Goal: Task Accomplishment & Management: Manage account settings

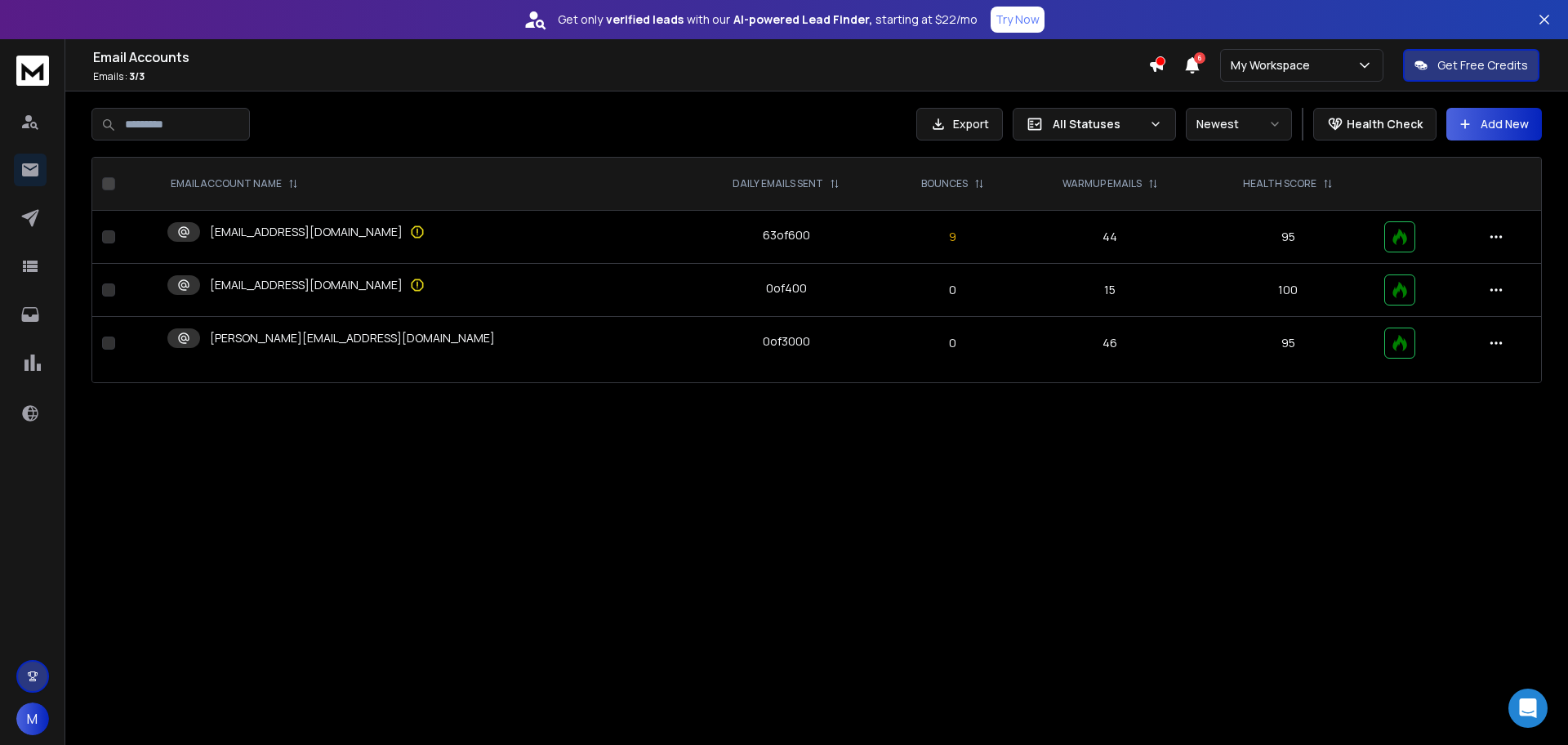
drag, startPoint x: 637, startPoint y: 577, endPoint x: 600, endPoint y: 475, distance: 108.5
click at [637, 578] on div "Get only verified leads with our AI-powered Lead Finder, starting at $22/mo Try…" at bounding box center [784, 372] width 1568 height 745
click at [409, 239] on icon at bounding box center [417, 231] width 16 height 16
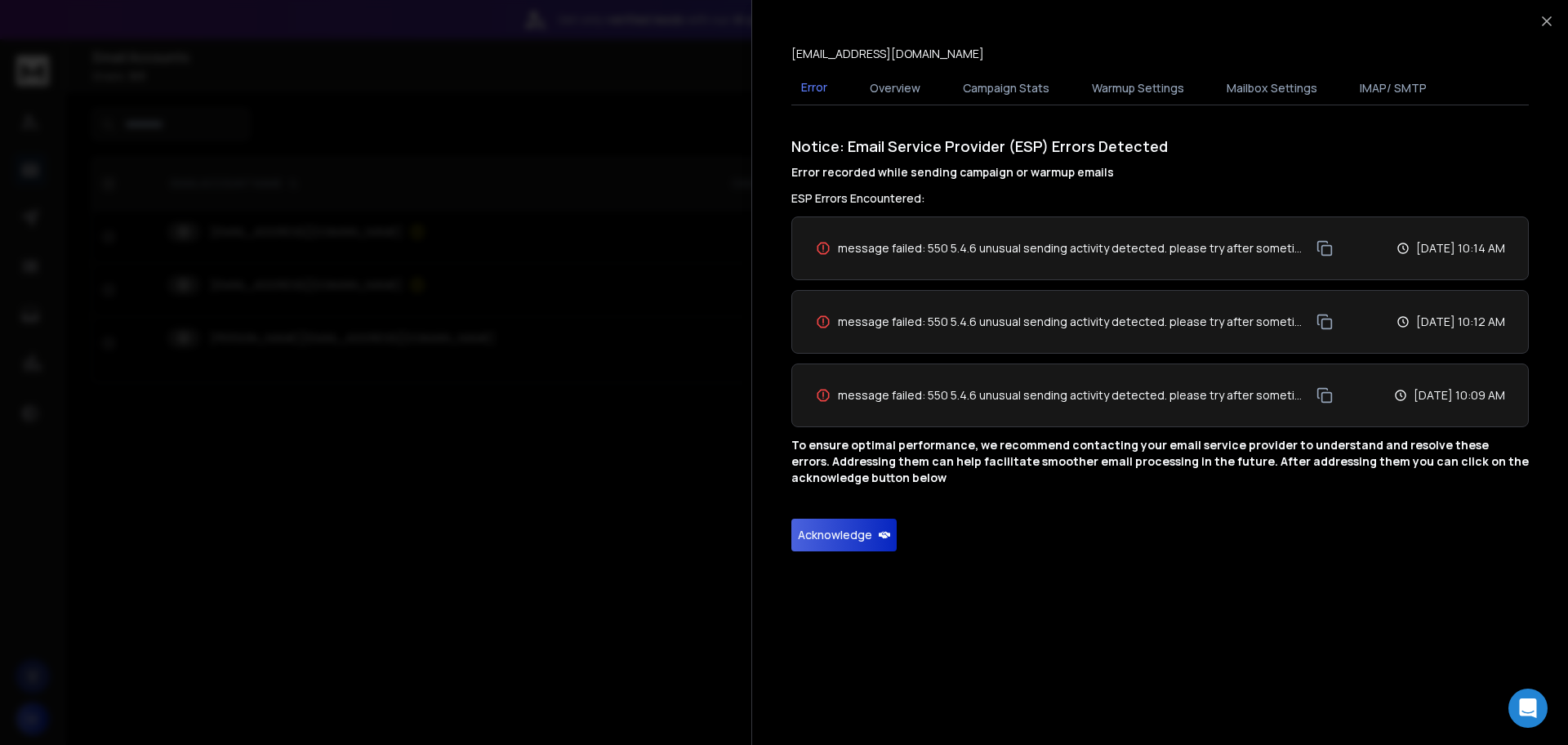
click at [866, 530] on button "Acknowledge" at bounding box center [843, 534] width 106 height 33
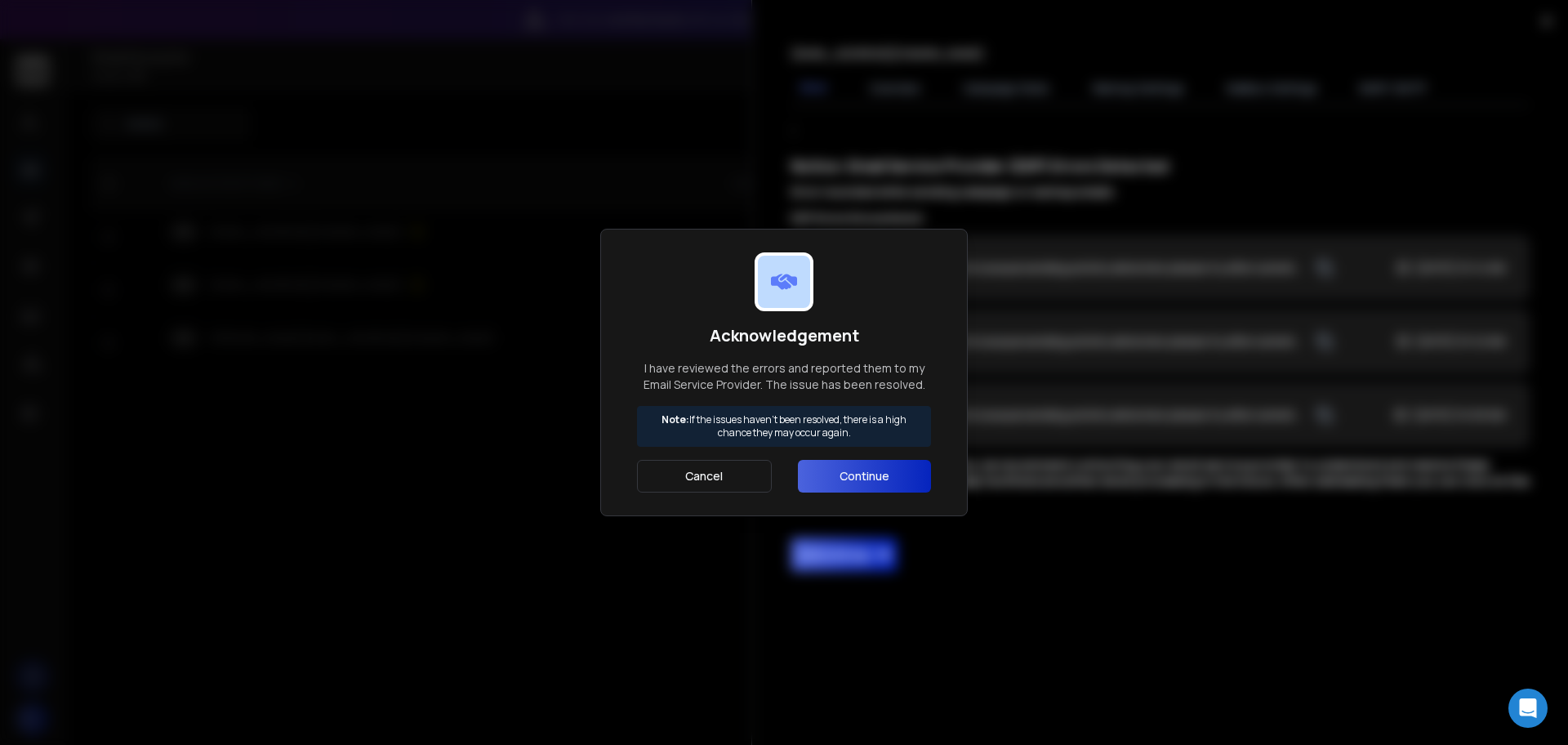
click at [872, 475] on button "Continue" at bounding box center [864, 475] width 133 height 33
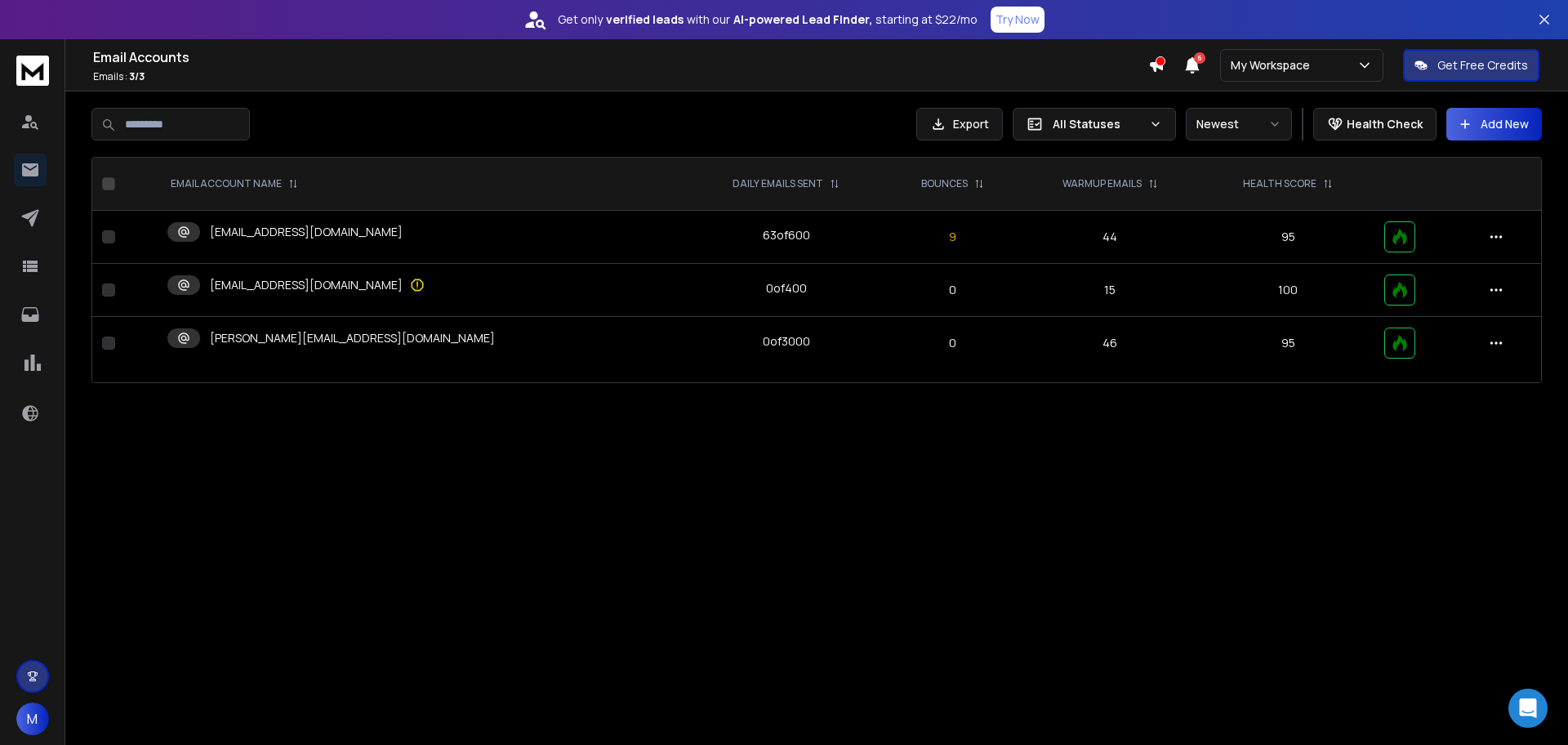
click at [409, 278] on icon at bounding box center [417, 285] width 16 height 16
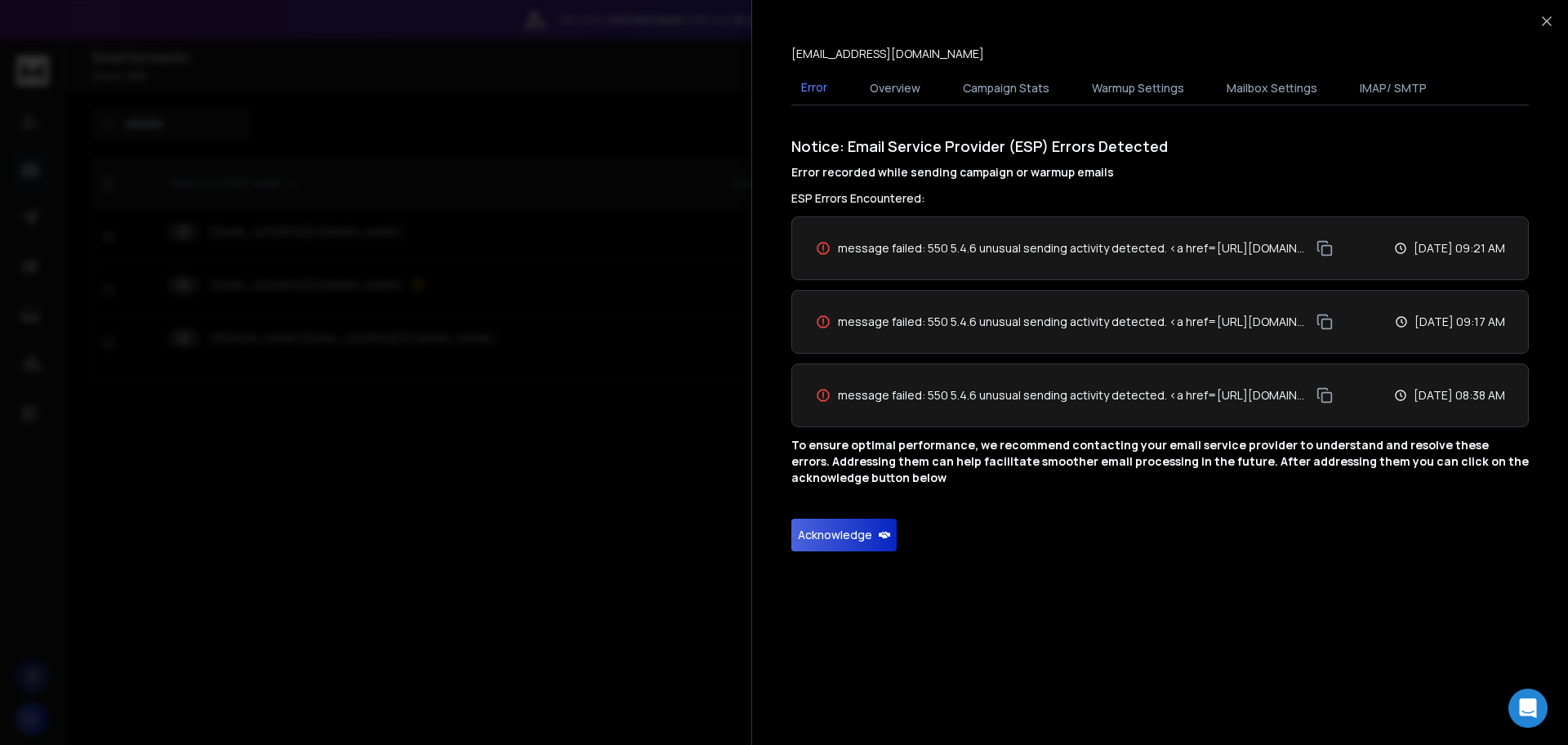
click at [884, 528] on button "Acknowledge" at bounding box center [843, 534] width 106 height 33
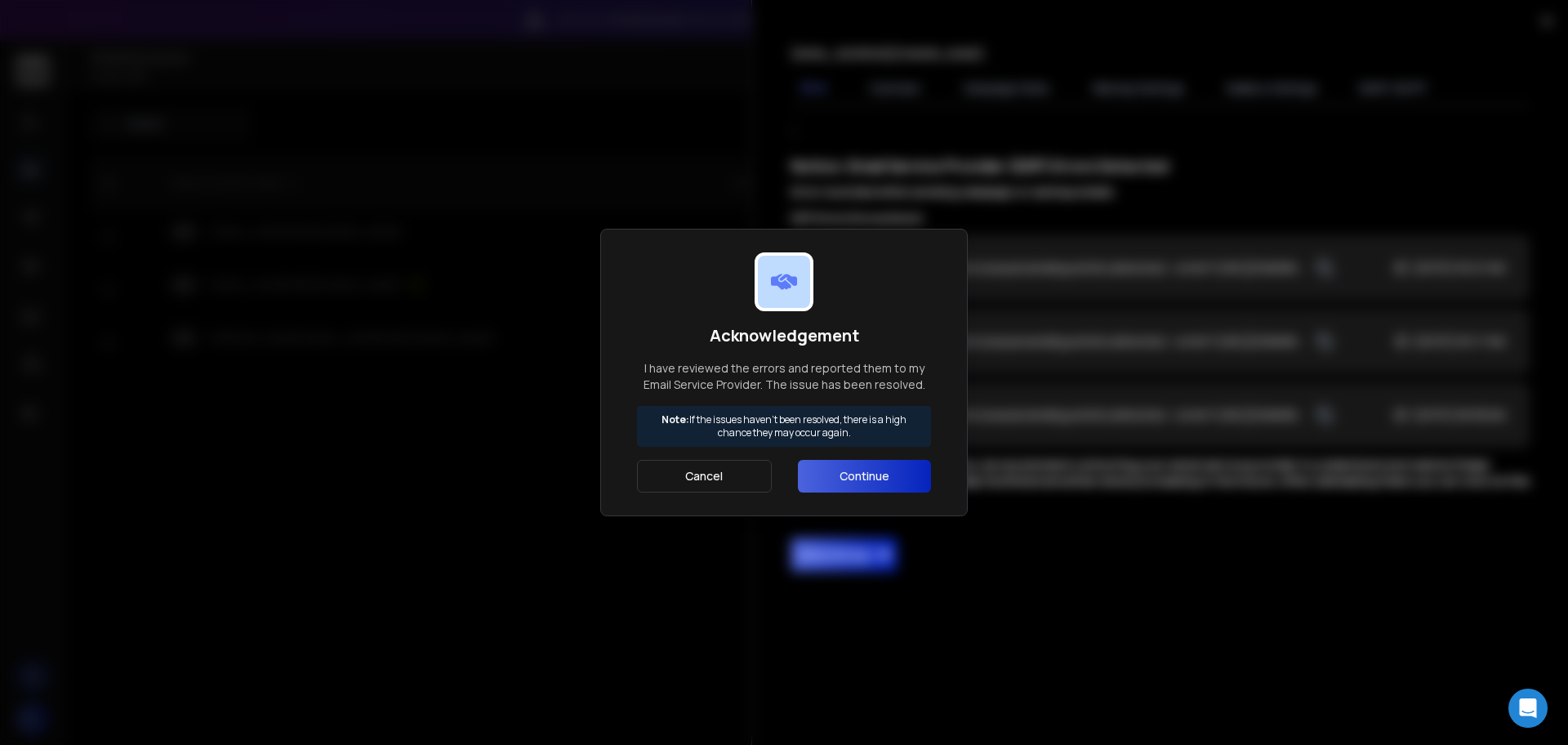
click at [871, 483] on button "Continue" at bounding box center [864, 475] width 133 height 33
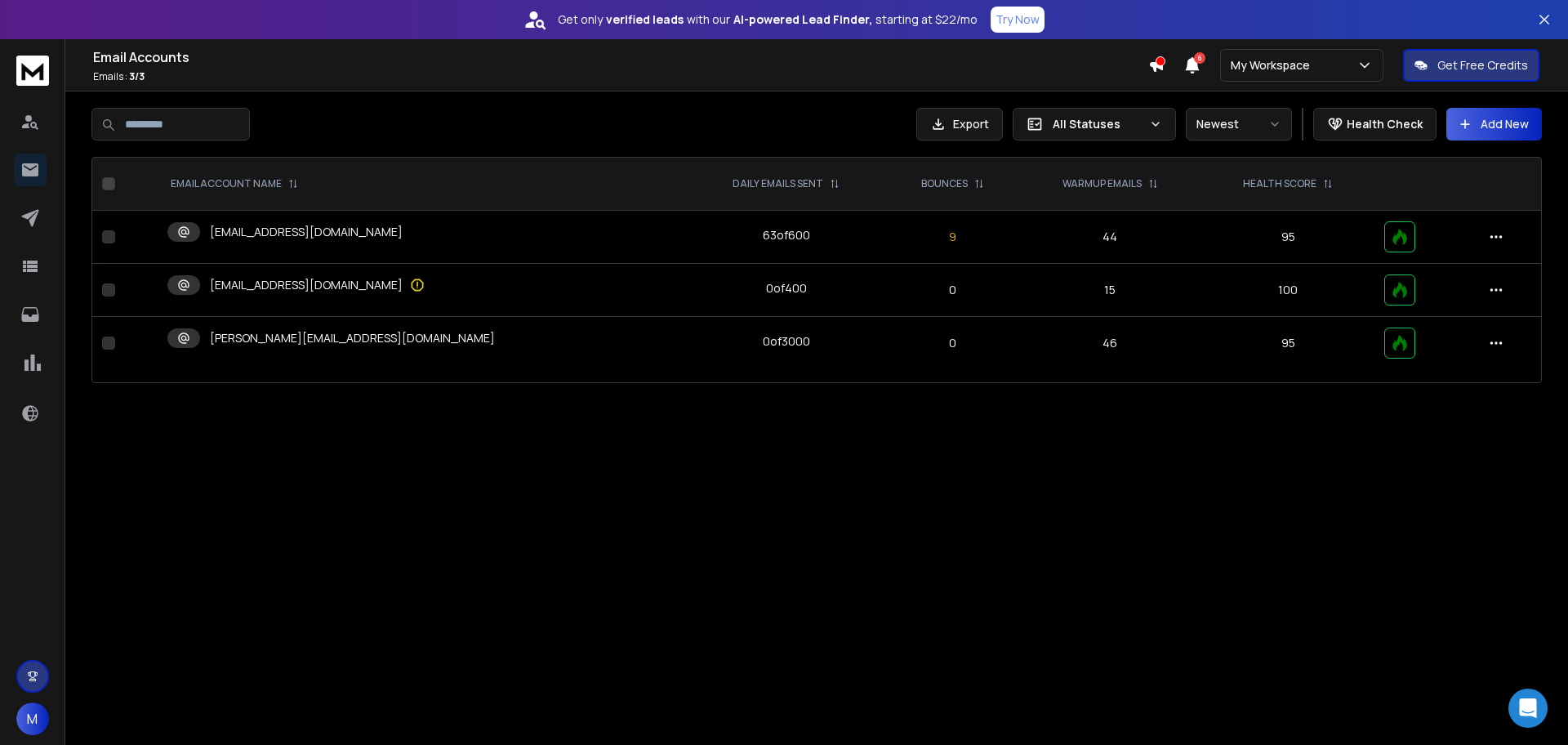
click at [466, 540] on div "Get only verified leads with our AI-powered Lead Finder, starting at $22/mo Try…" at bounding box center [784, 372] width 1568 height 745
click at [34, 173] on icon at bounding box center [30, 169] width 16 height 13
drag, startPoint x: 585, startPoint y: 501, endPoint x: 421, endPoint y: 261, distance: 290.7
click at [577, 485] on div "Get only verified leads with our AI-powered Lead Finder, starting at $22/mo Try…" at bounding box center [784, 372] width 1568 height 745
click at [409, 286] on icon at bounding box center [417, 285] width 16 height 16
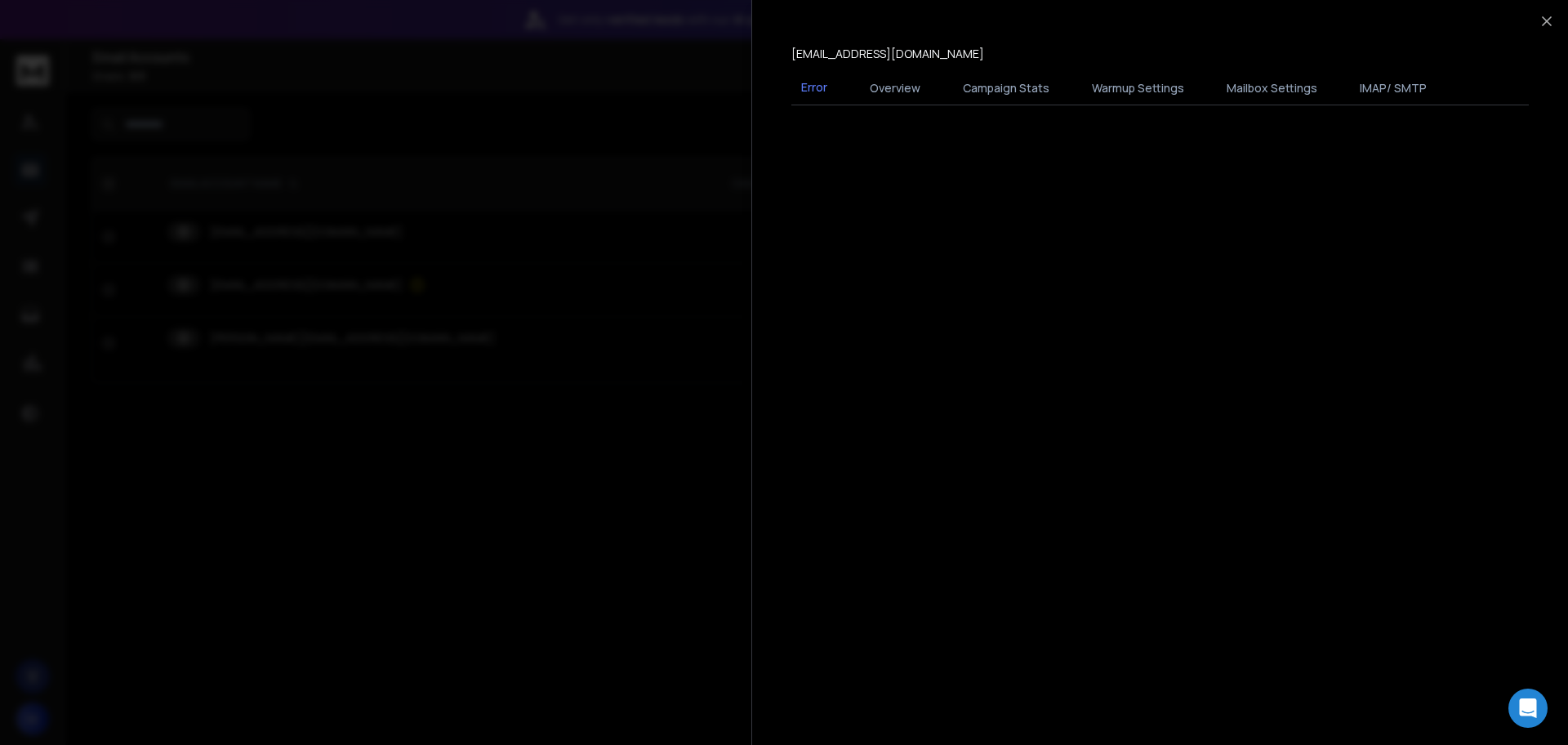
click at [475, 577] on div at bounding box center [784, 372] width 1568 height 745
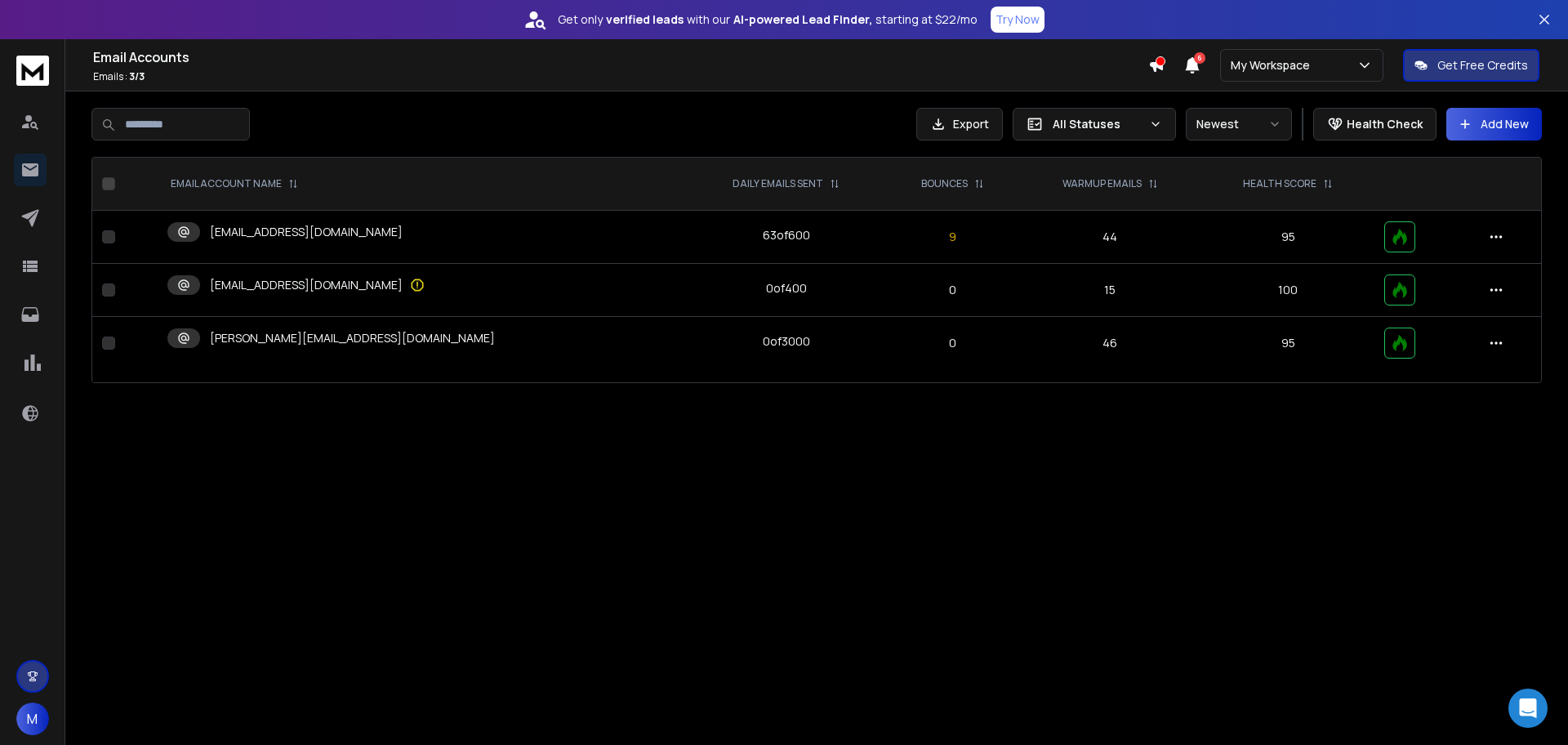
drag, startPoint x: 932, startPoint y: 695, endPoint x: 988, endPoint y: 703, distance: 56.6
click at [933, 696] on div "Get only verified leads with our AI-powered Lead Finder, starting at $22/mo Try…" at bounding box center [784, 372] width 1568 height 745
drag, startPoint x: 755, startPoint y: 646, endPoint x: 914, endPoint y: 738, distance: 183.7
click at [755, 648] on div "Get only verified leads with our AI-powered Lead Finder, starting at $22/mo Try…" at bounding box center [784, 372] width 1568 height 745
drag, startPoint x: 805, startPoint y: 650, endPoint x: 775, endPoint y: 623, distance: 40.4
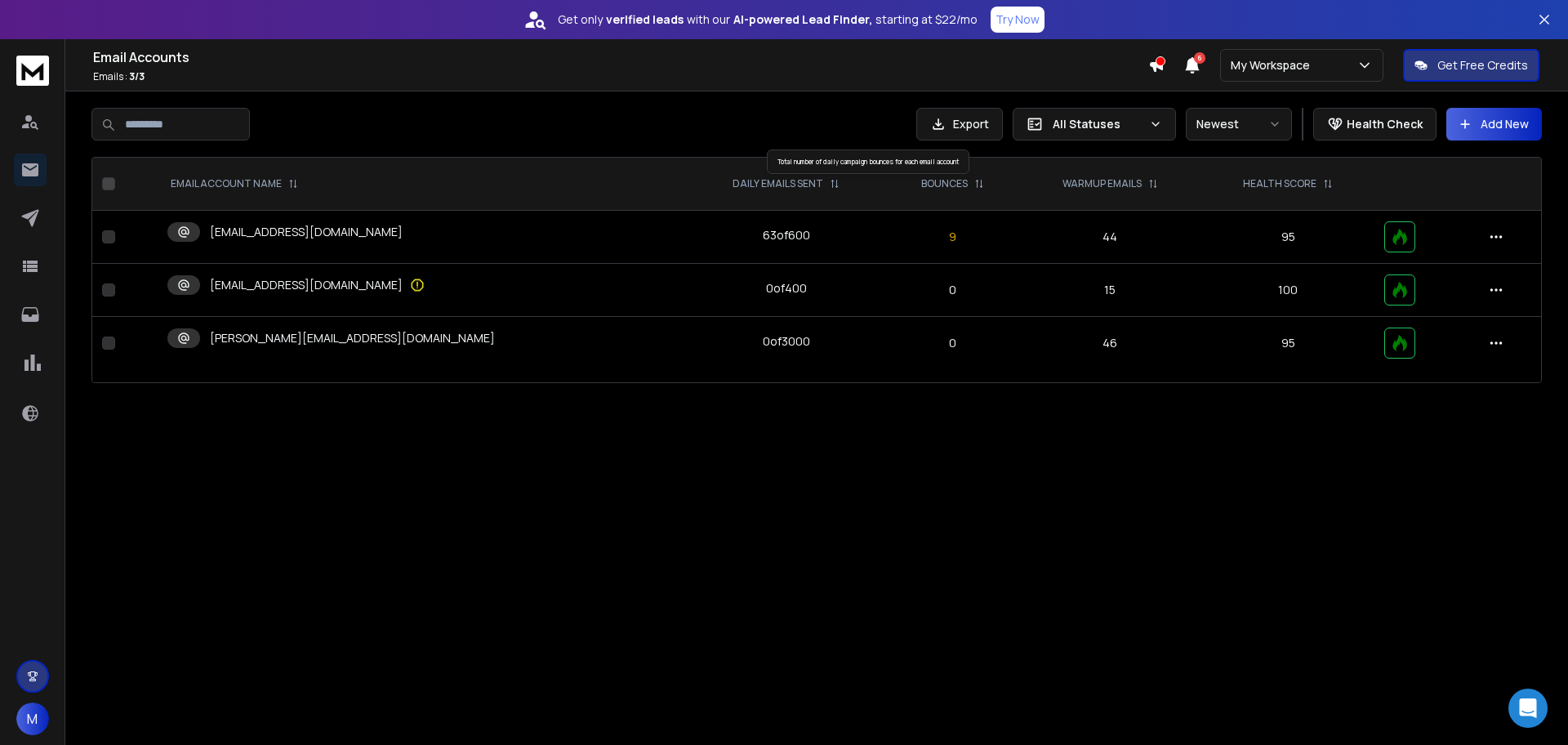
click at [801, 649] on div "Get only verified leads with our AI-powered Lead Finder, starting at $22/mo Try…" at bounding box center [784, 372] width 1568 height 745
click at [17, 254] on link at bounding box center [30, 266] width 33 height 33
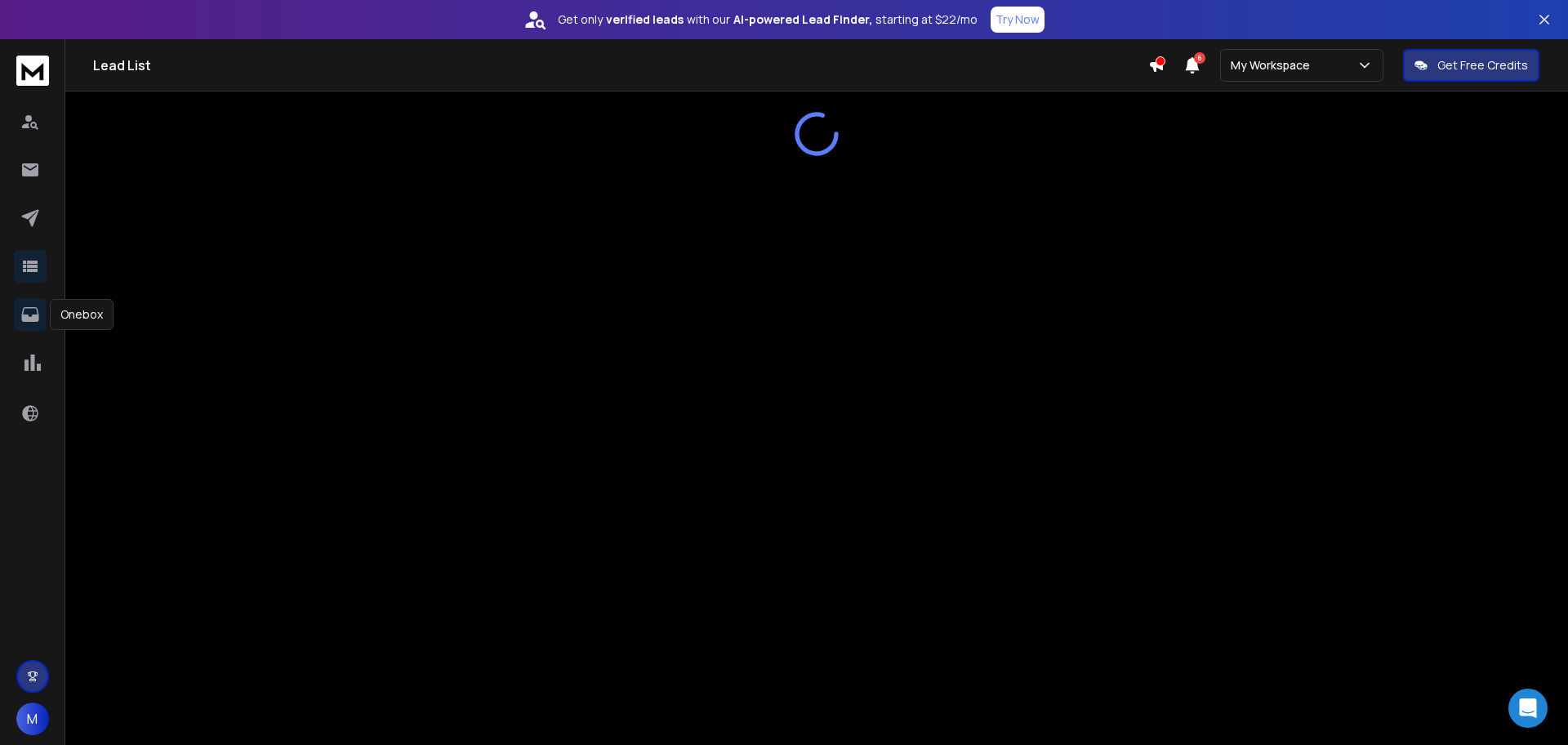
click at [31, 314] on icon at bounding box center [30, 314] width 20 height 20
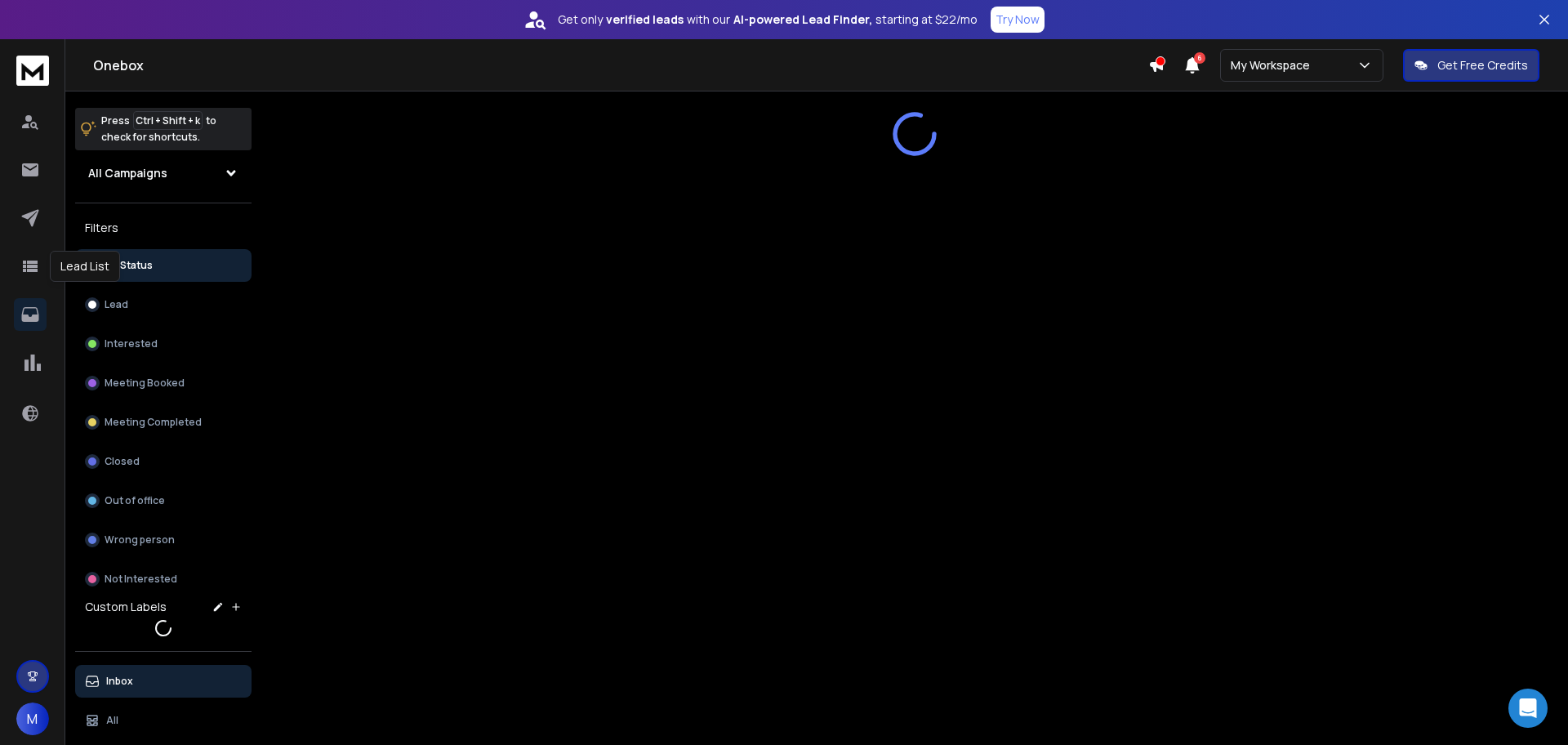
click at [48, 216] on div at bounding box center [33, 220] width 37 height 38
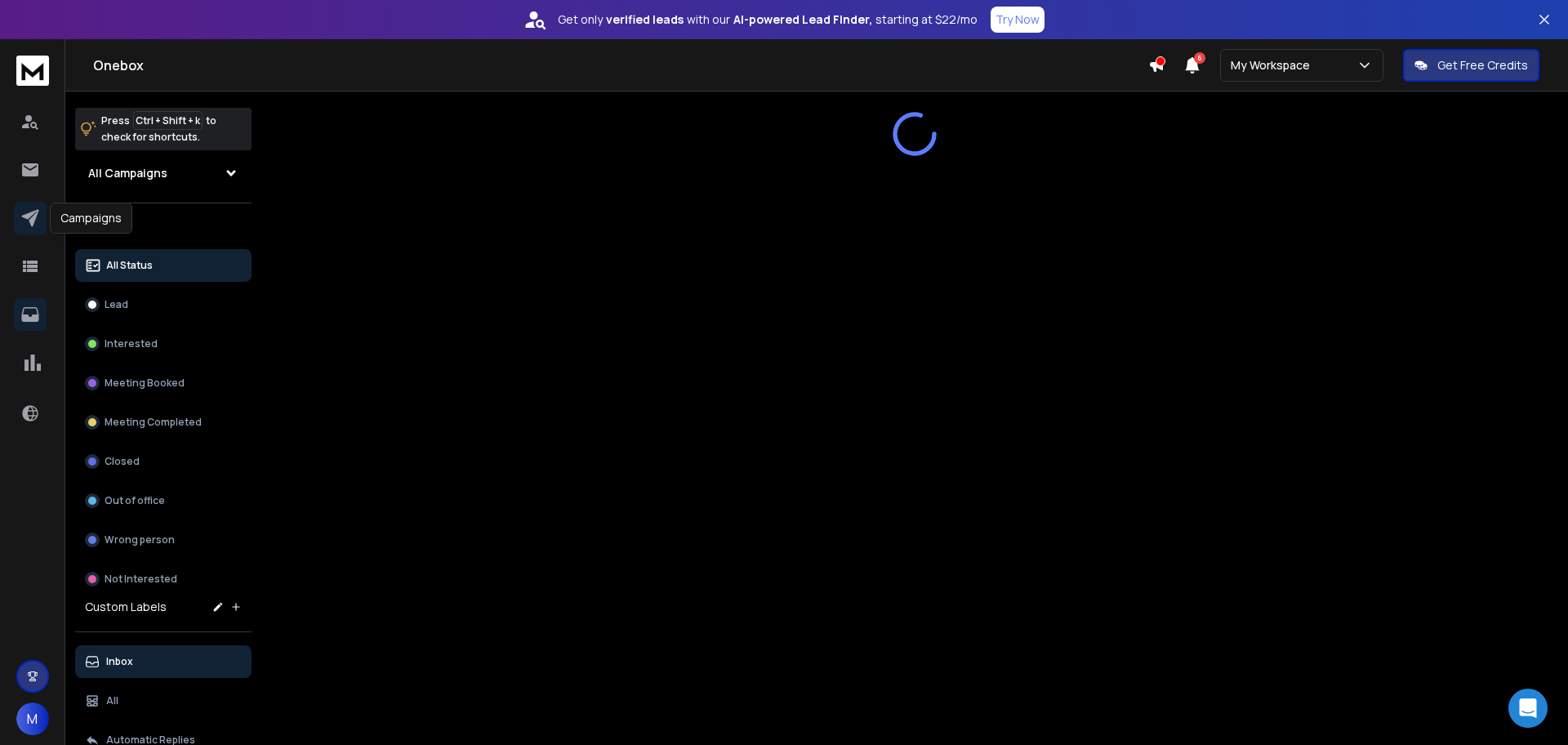
click at [32, 209] on icon at bounding box center [30, 217] width 20 height 20
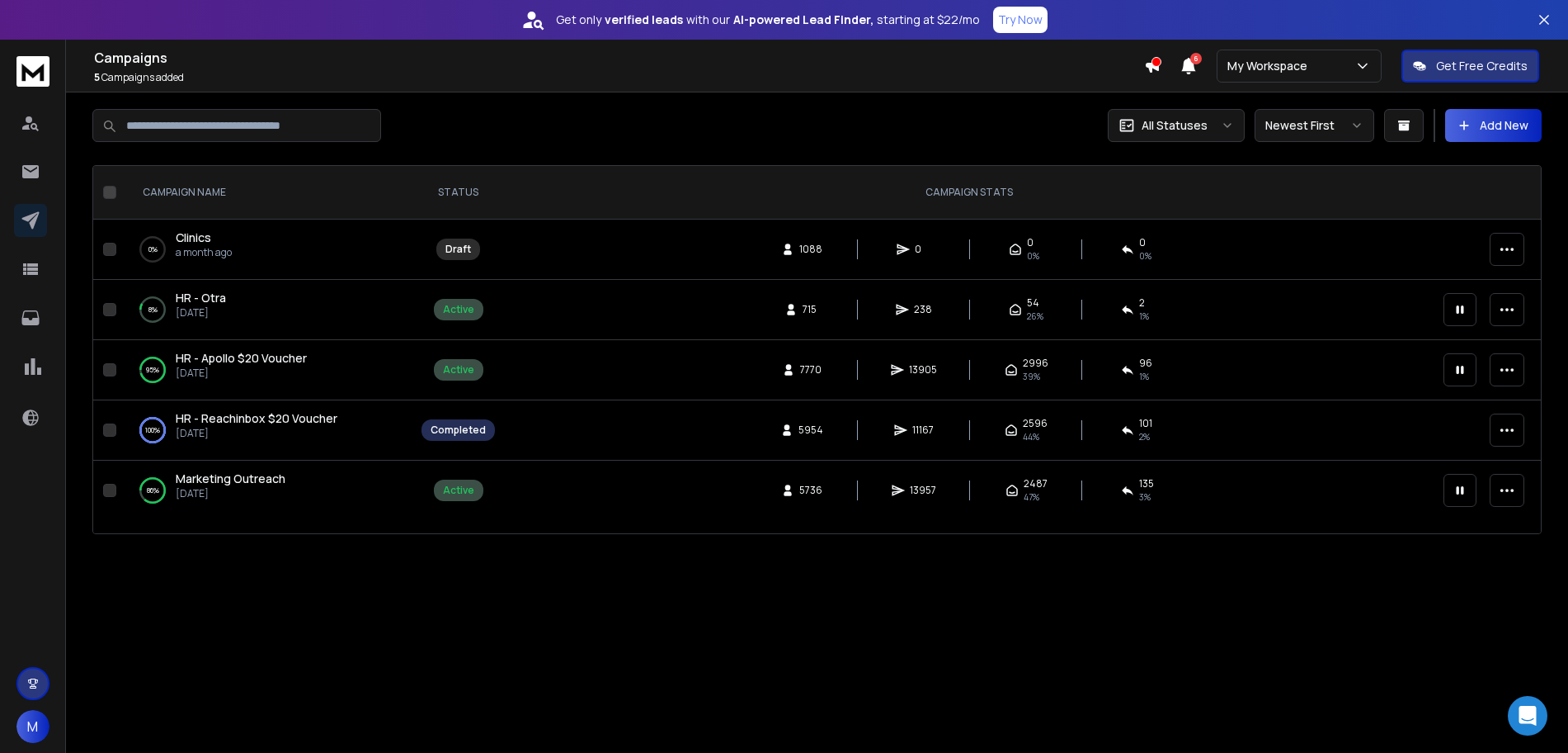
click at [592, 378] on div "7770 13905 2996 39 % 96 1 %" at bounding box center [968, 370] width 909 height 26
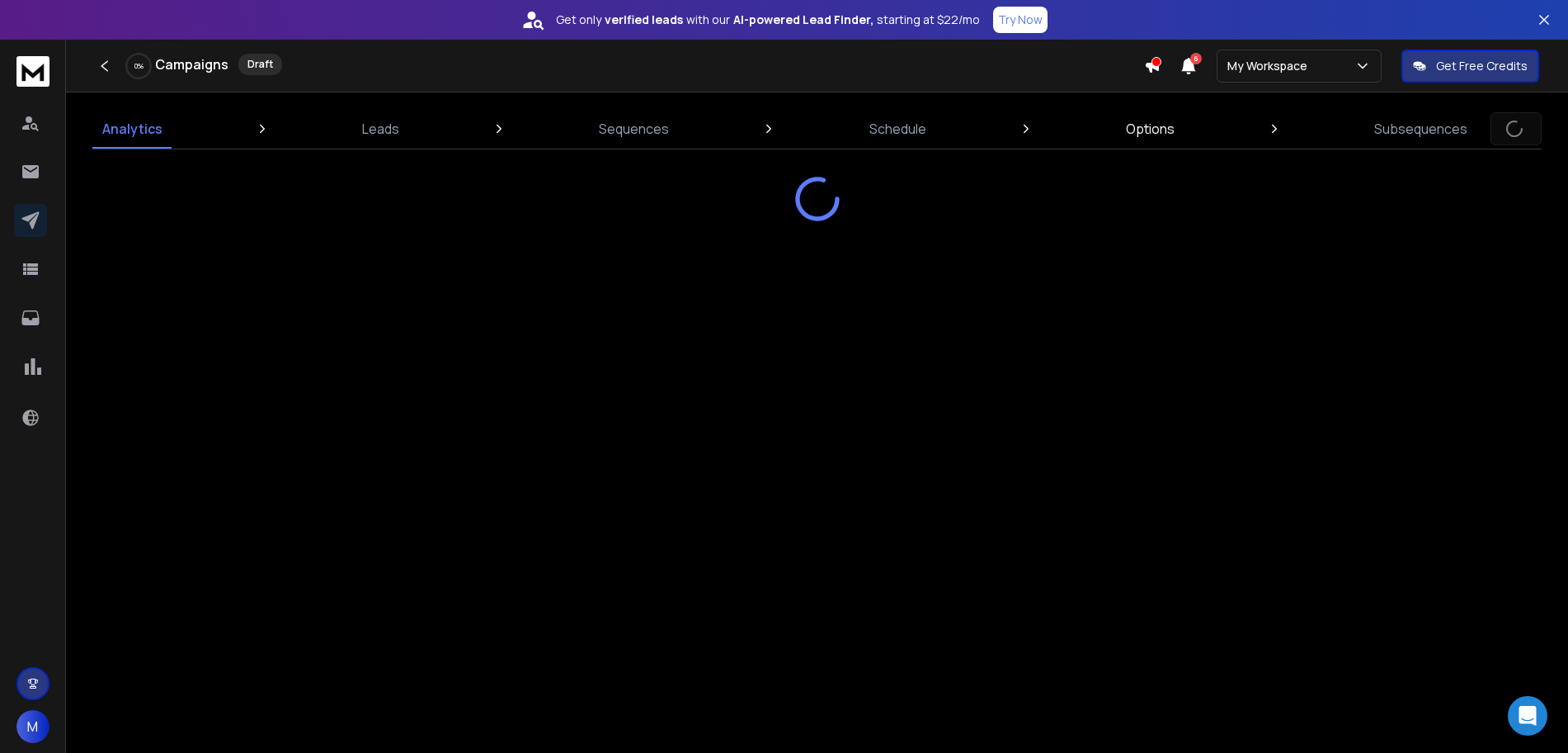
click at [1151, 131] on p "Options" at bounding box center [1150, 129] width 48 height 20
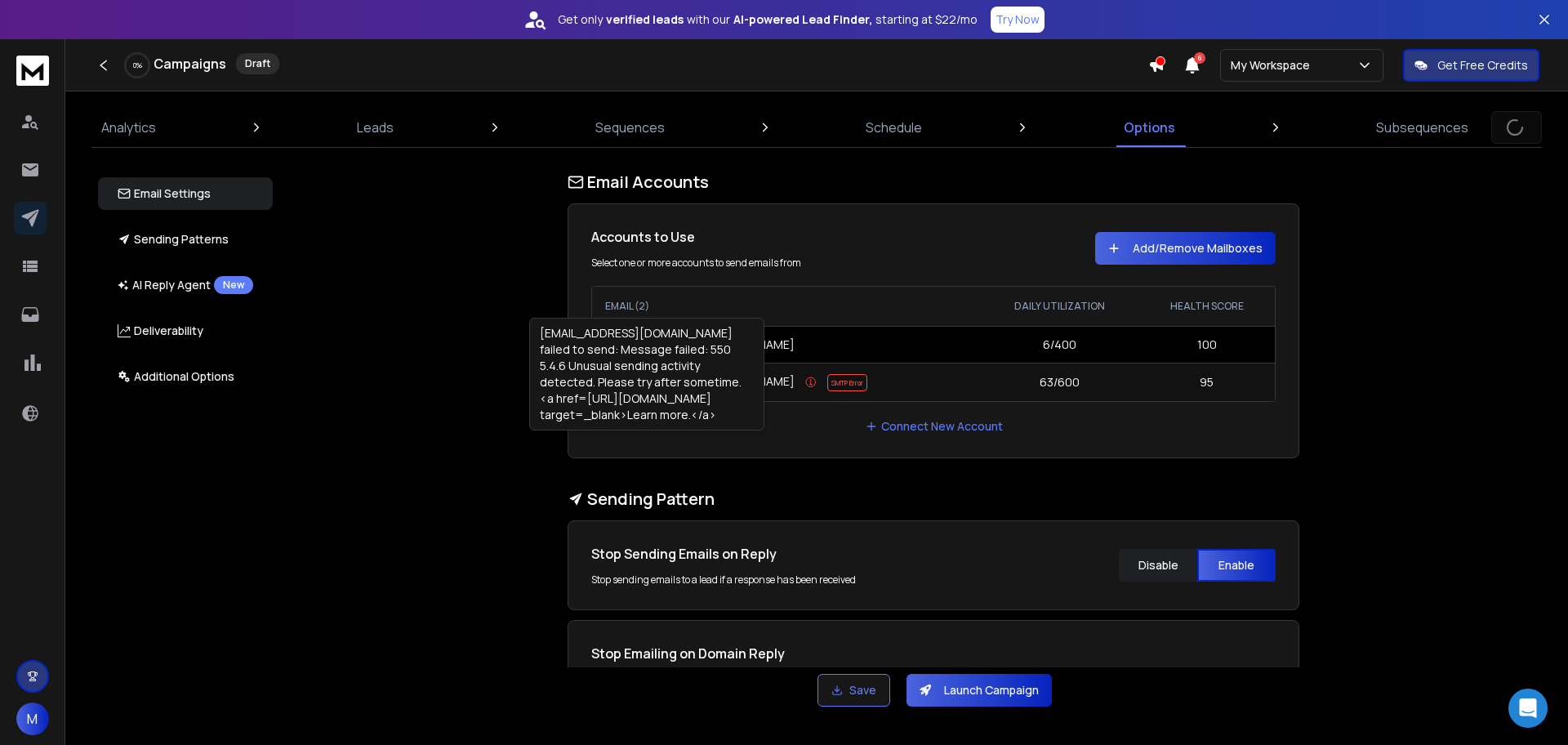
click at [804, 383] on icon at bounding box center [811, 382] width 13 height 13
